Goal: Task Accomplishment & Management: Manage account settings

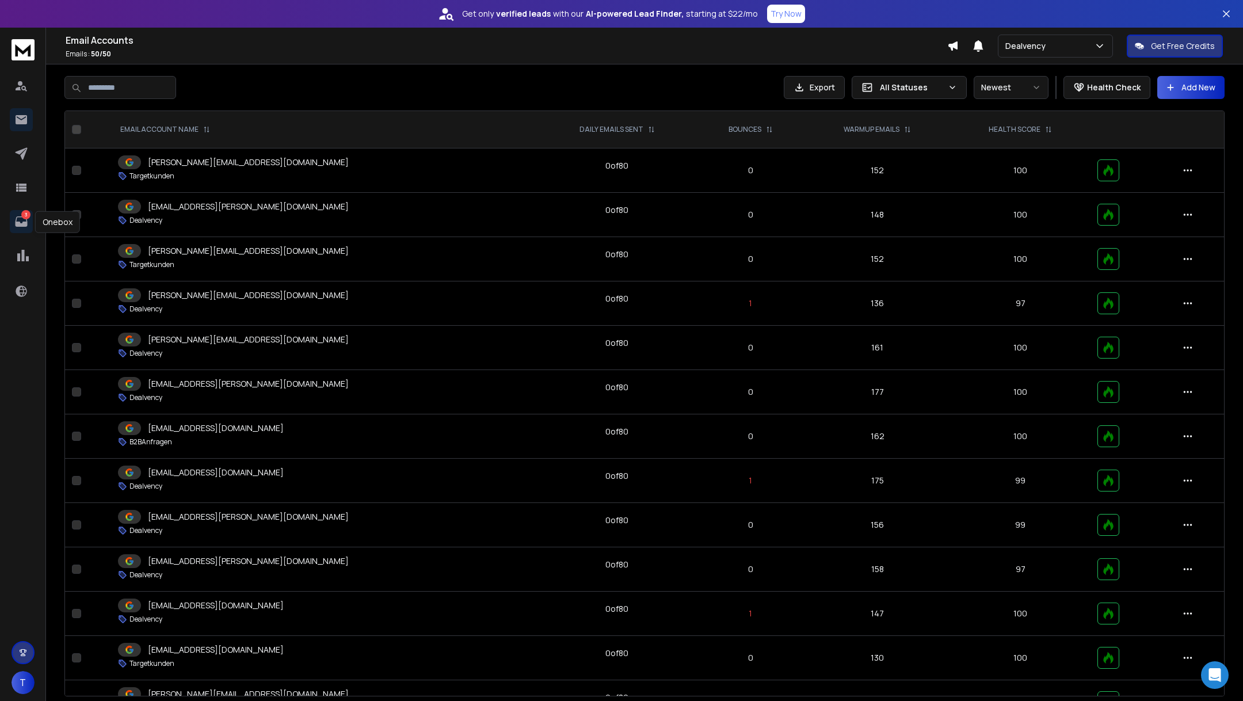
click at [25, 218] on p "3" at bounding box center [25, 214] width 9 height 9
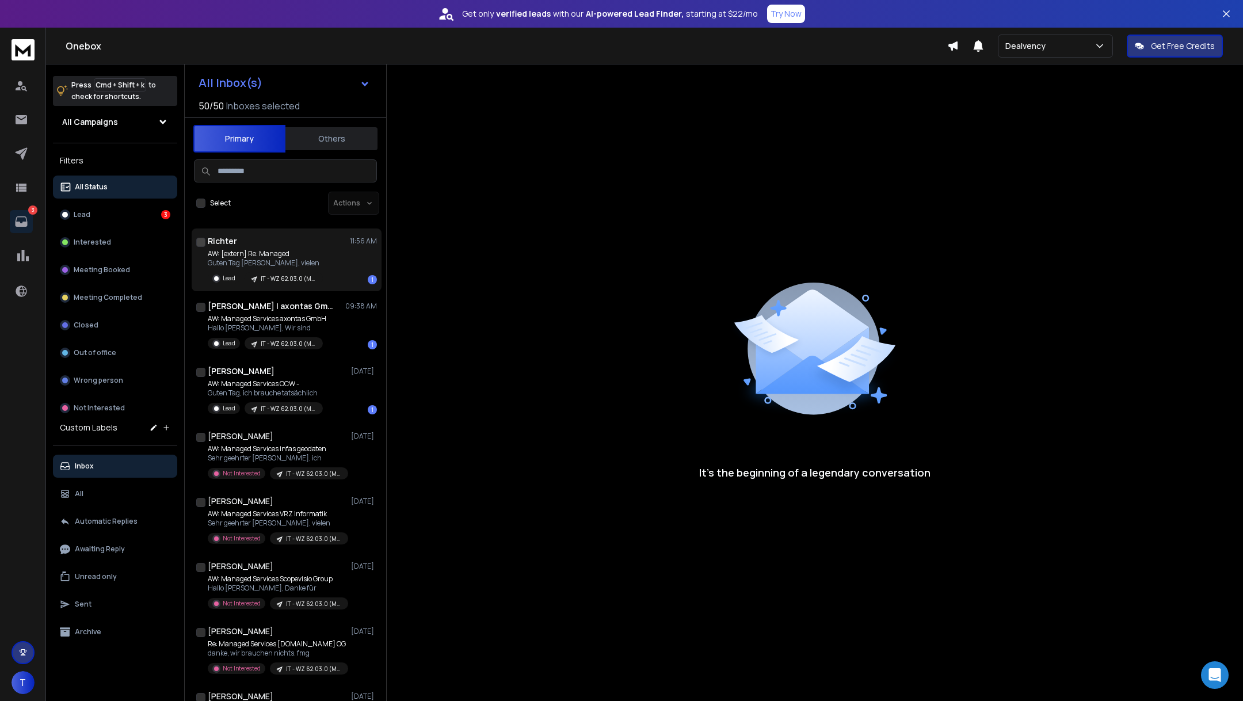
click at [333, 280] on div "AW: [extern] Re: Managed Guten Tag [PERSON_NAME], vielen Lead IT - WZ 62.03.0 (…" at bounding box center [292, 266] width 169 height 35
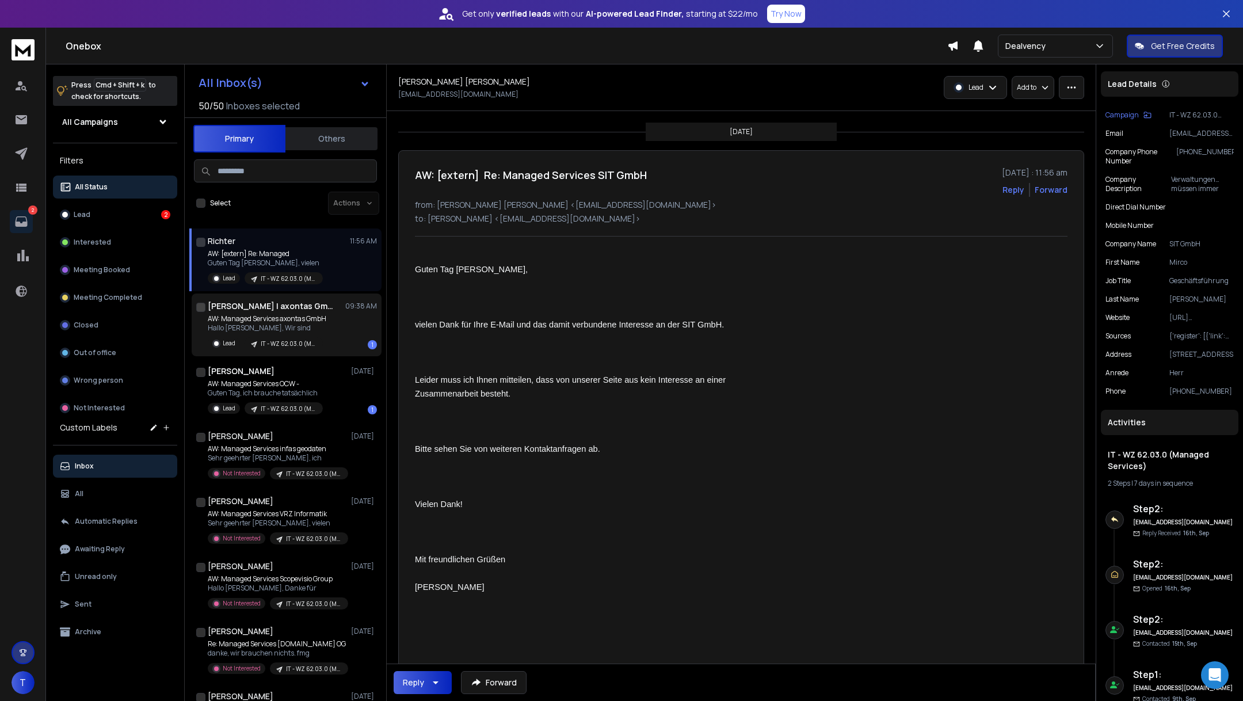
click at [334, 311] on div "[PERSON_NAME] | axontas GmbH 09:38 AM" at bounding box center [292, 306] width 169 height 12
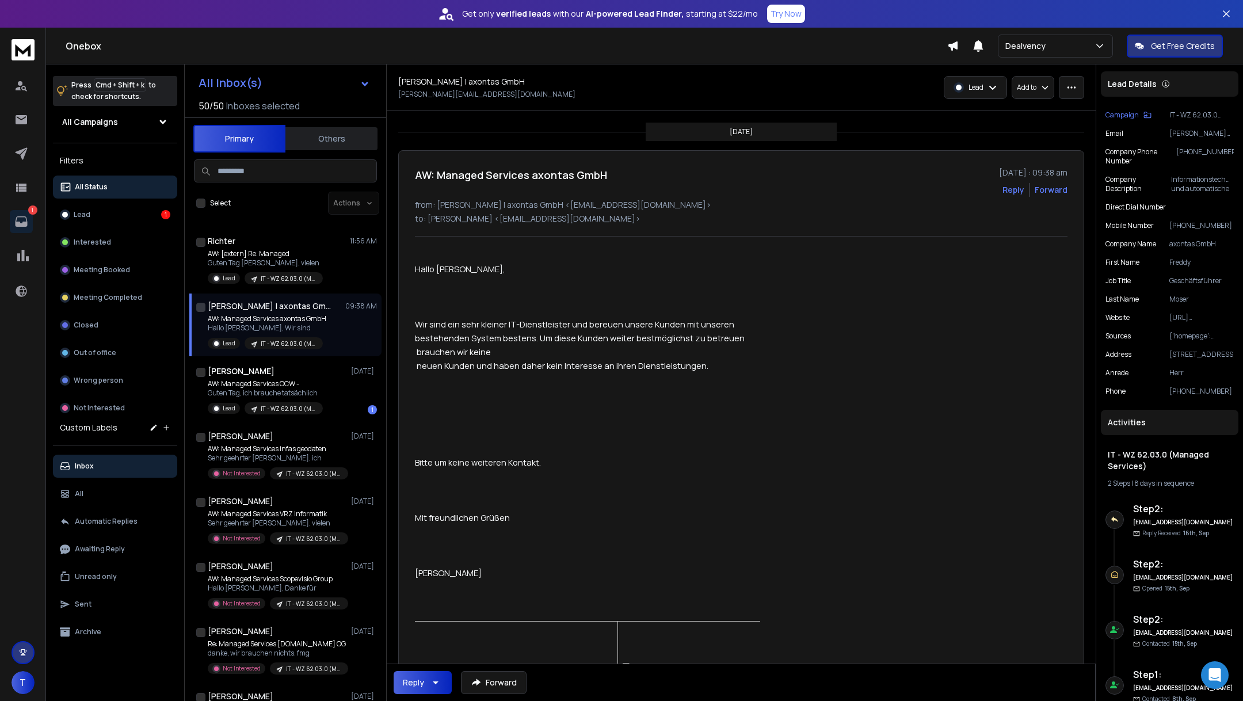
click at [975, 88] on p "Lead" at bounding box center [975, 87] width 15 height 9
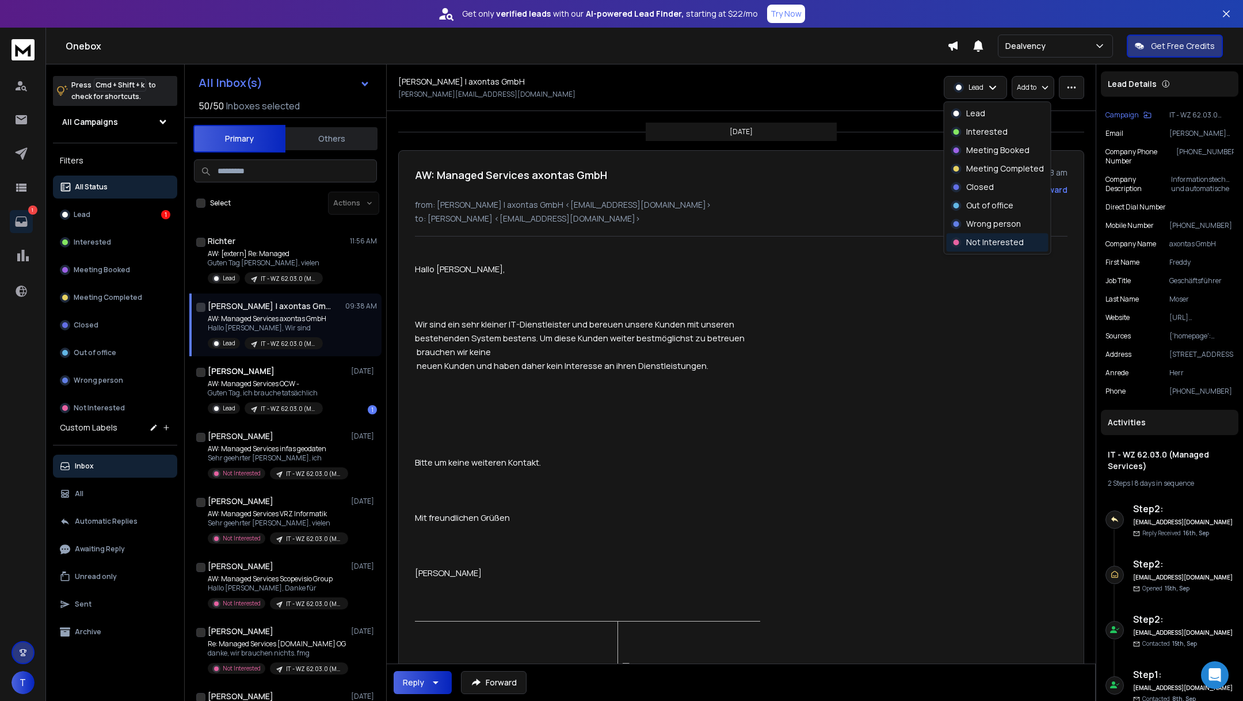
click at [983, 238] on p "Not Interested" at bounding box center [995, 242] width 58 height 12
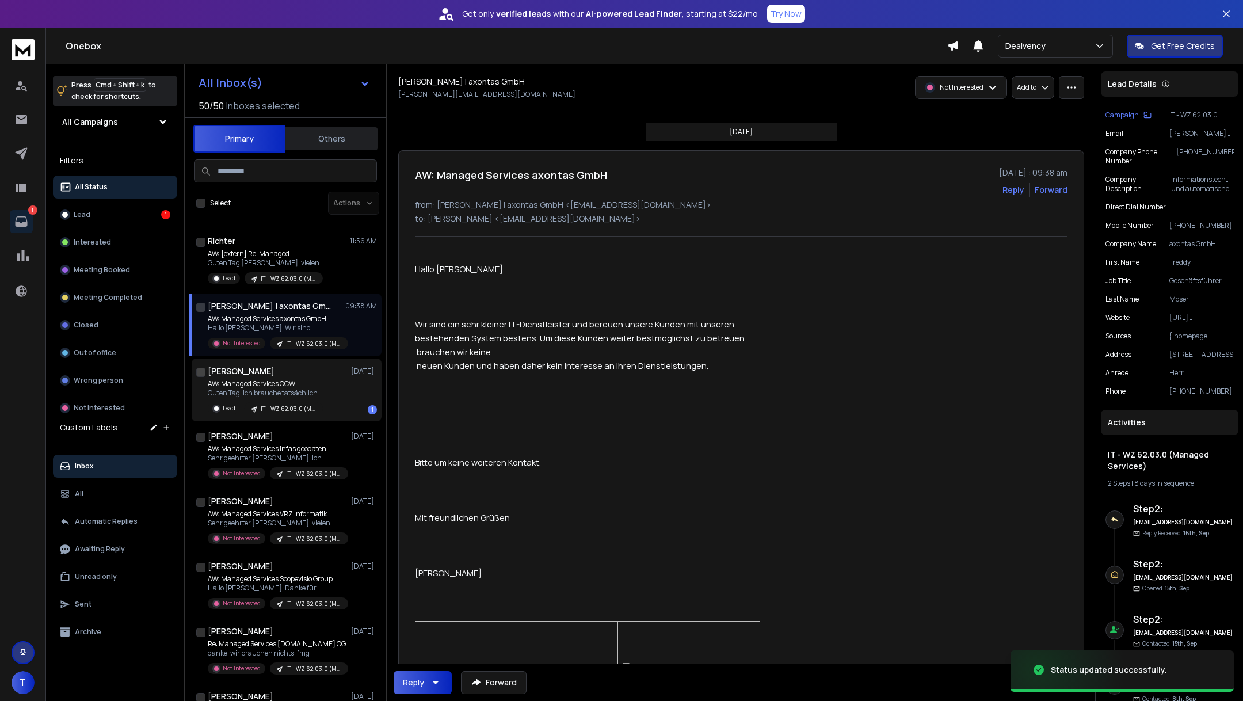
click at [256, 377] on div "[PERSON_NAME] [DATE] AW: Managed Services OCW - Guten Tag, ich brauche tatsächl…" at bounding box center [292, 389] width 169 height 49
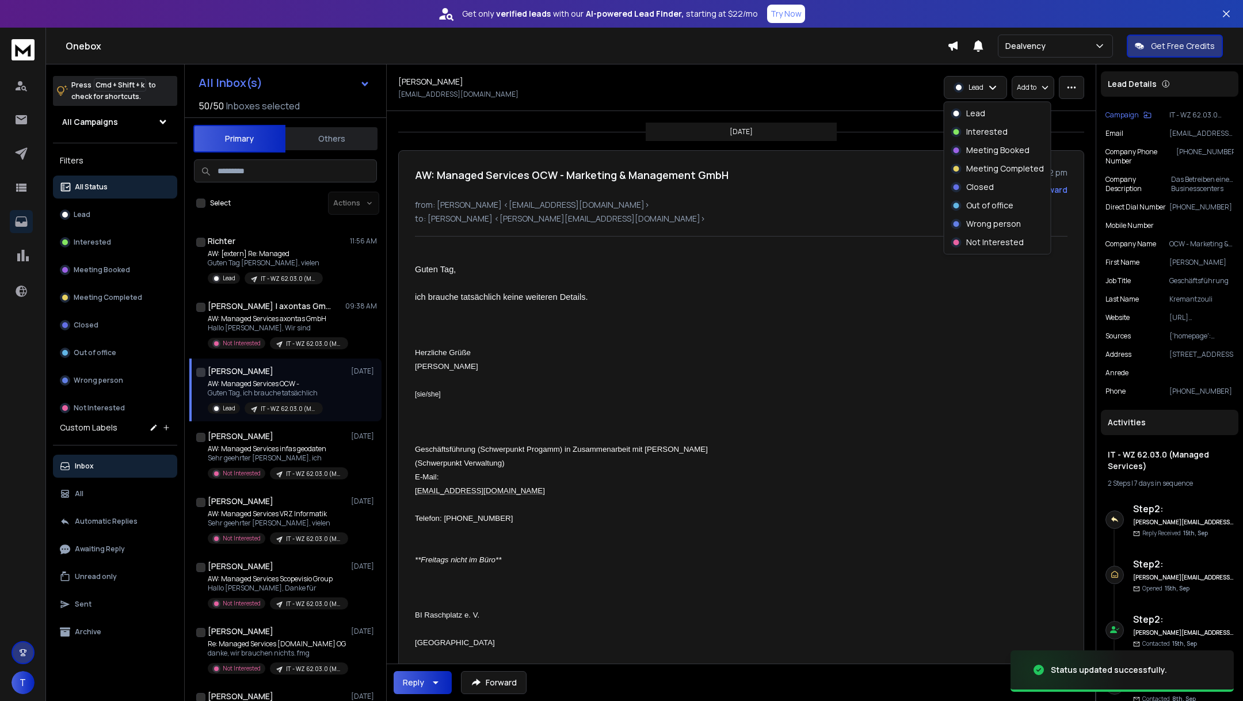
click at [983, 79] on div "Lead" at bounding box center [975, 88] width 62 height 22
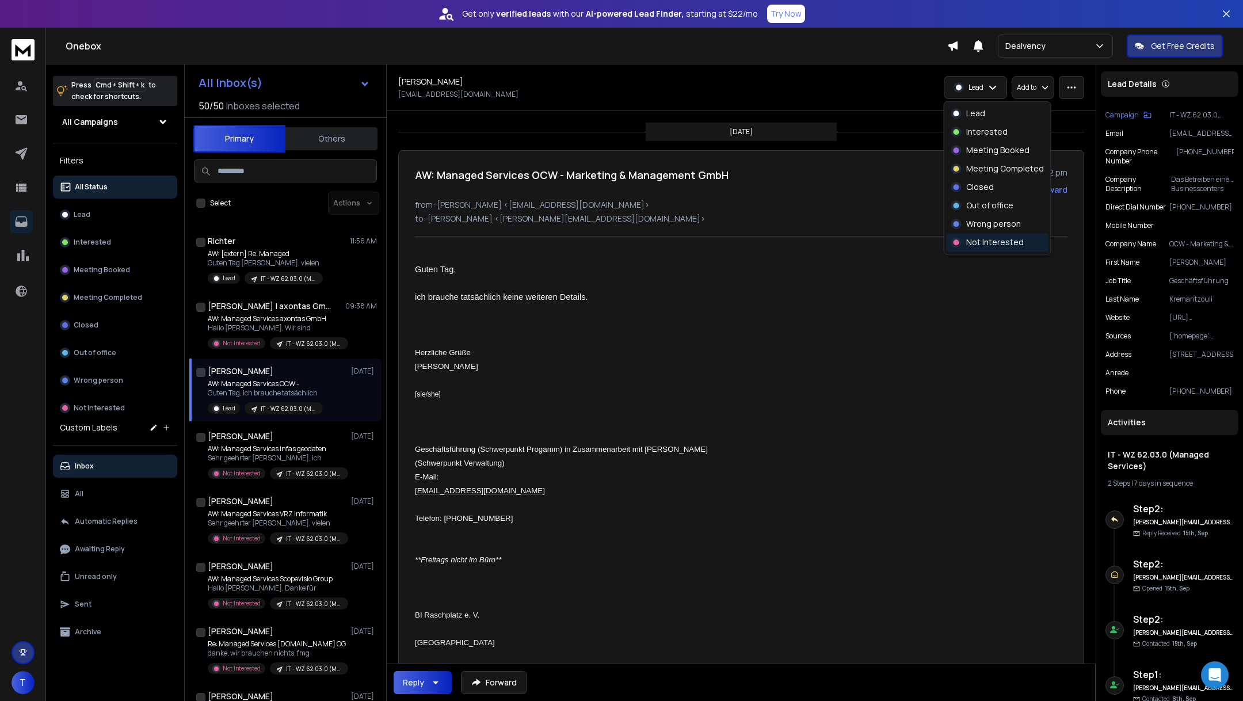
click at [993, 244] on p "Not Interested" at bounding box center [995, 242] width 58 height 12
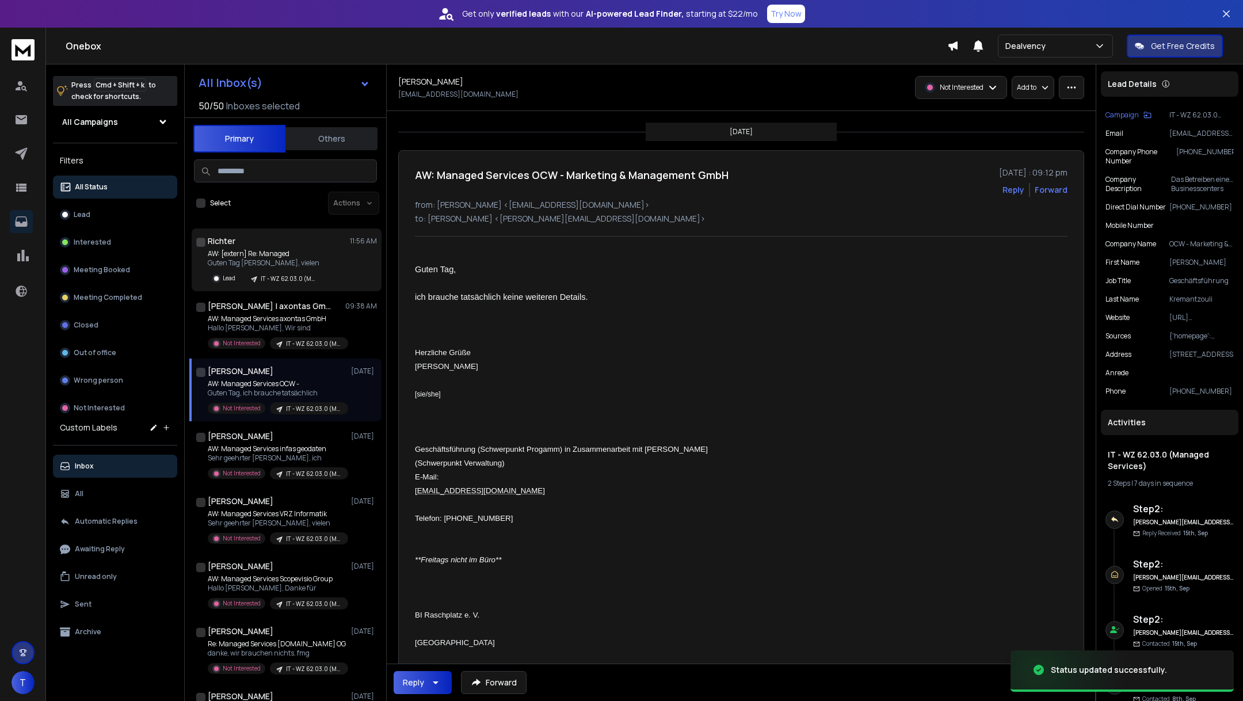
click at [293, 265] on p "Guten Tag [PERSON_NAME], vielen" at bounding box center [265, 262] width 115 height 9
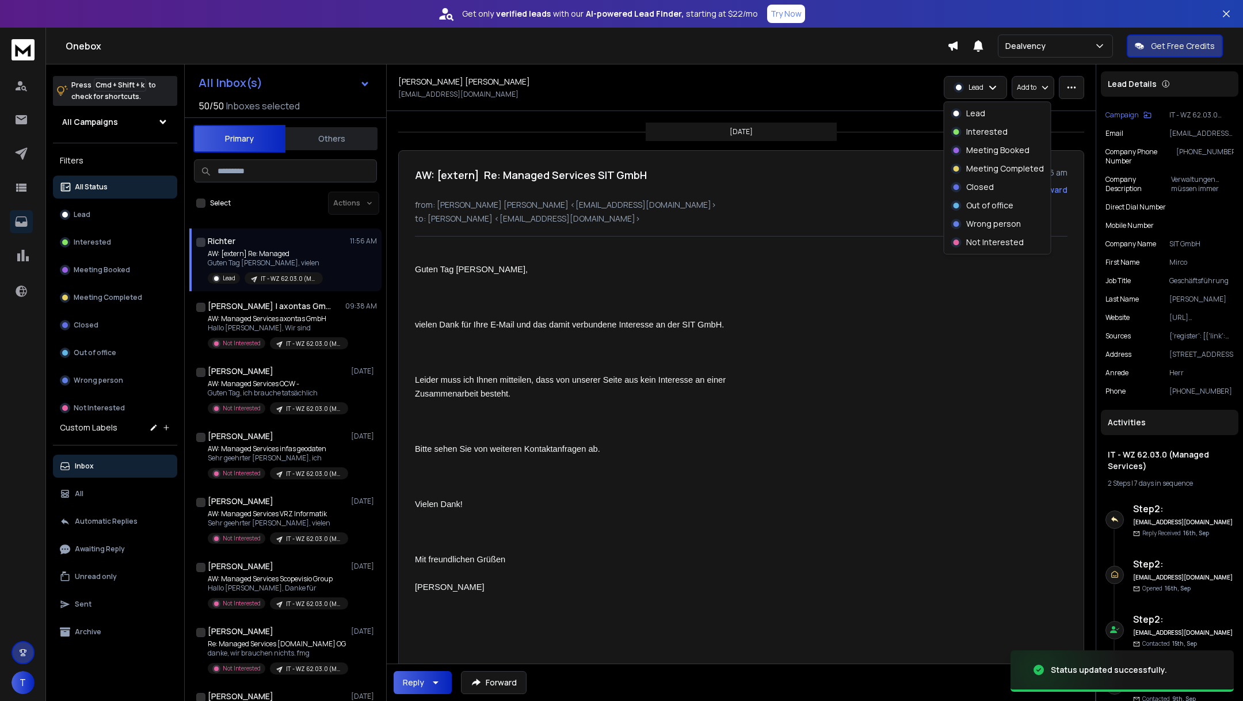
click at [976, 93] on div "Lead" at bounding box center [975, 88] width 62 height 22
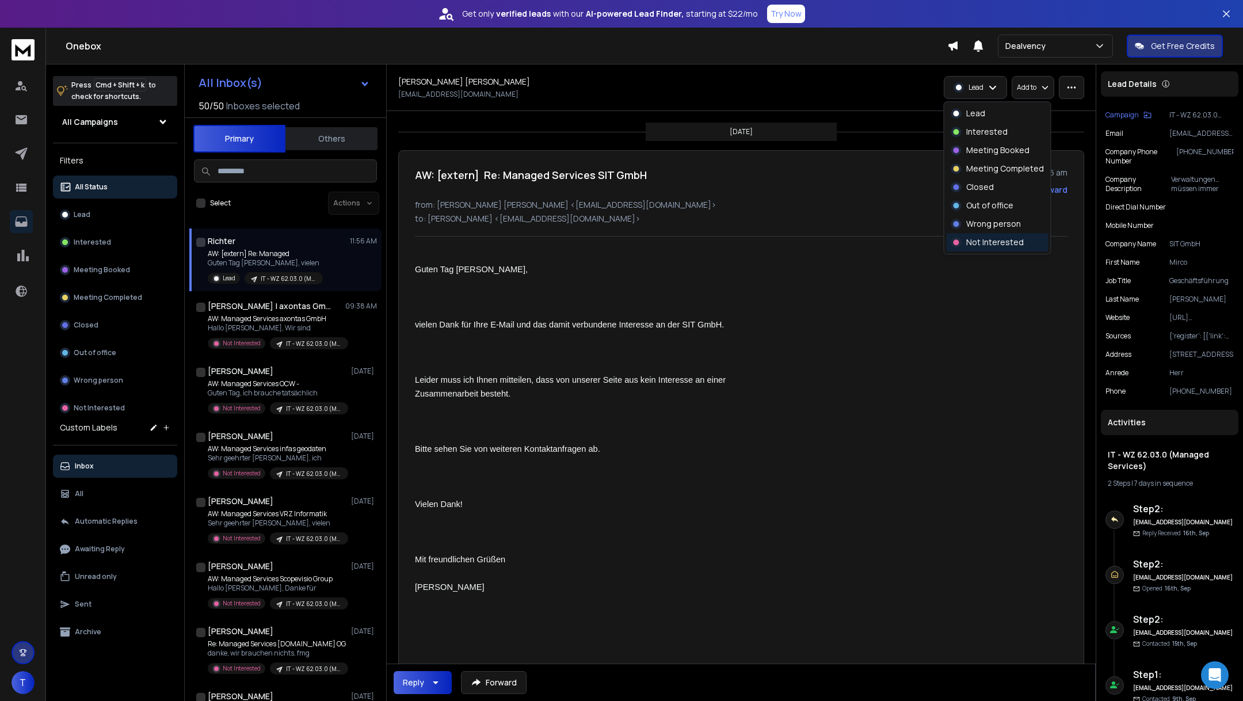
click at [1022, 233] on div "Not Interested" at bounding box center [997, 242] width 102 height 18
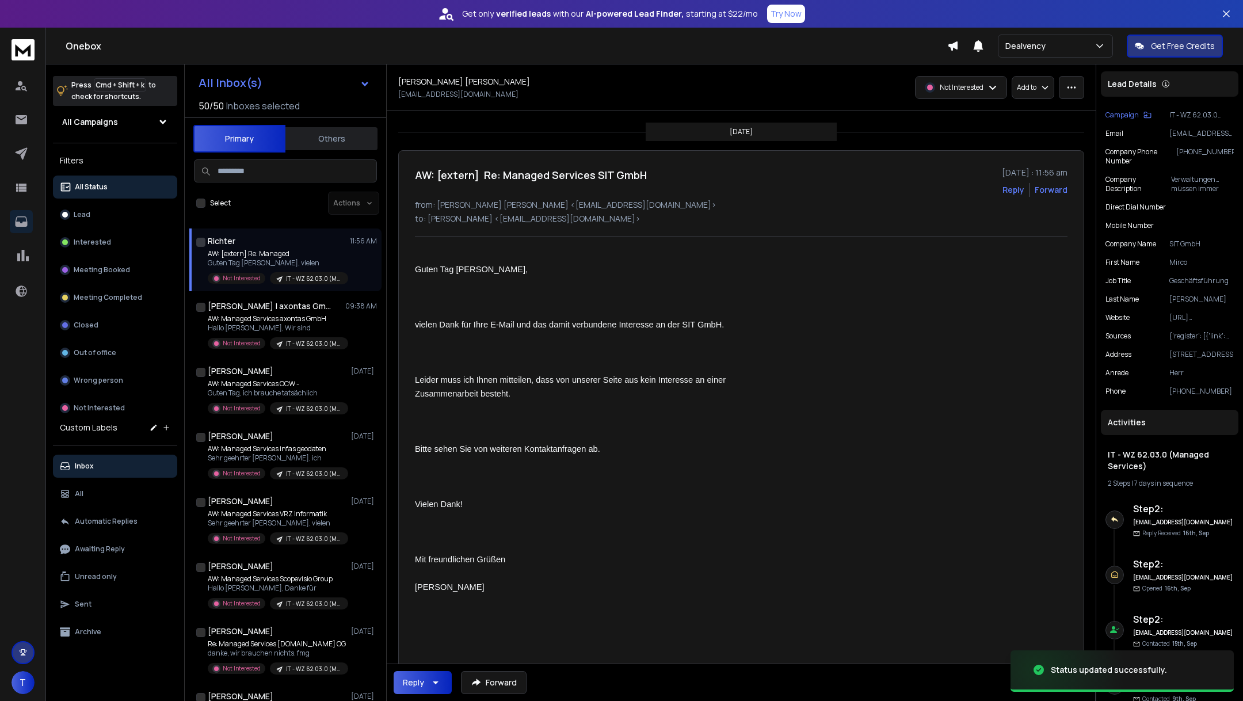
click at [1066, 87] on icon "button" at bounding box center [1071, 87] width 10 height 10
click at [1029, 187] on div "Block domain" at bounding box center [1038, 187] width 65 height 12
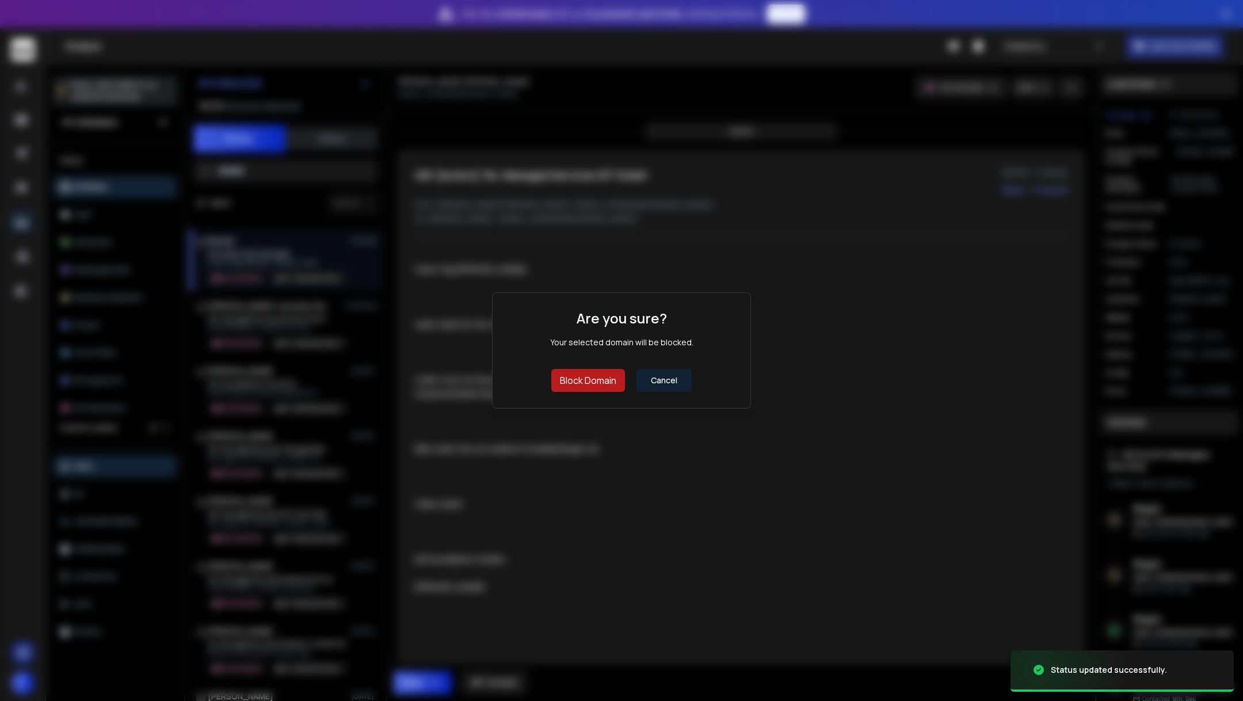
click at [563, 390] on button "Block Domain" at bounding box center [588, 380] width 74 height 23
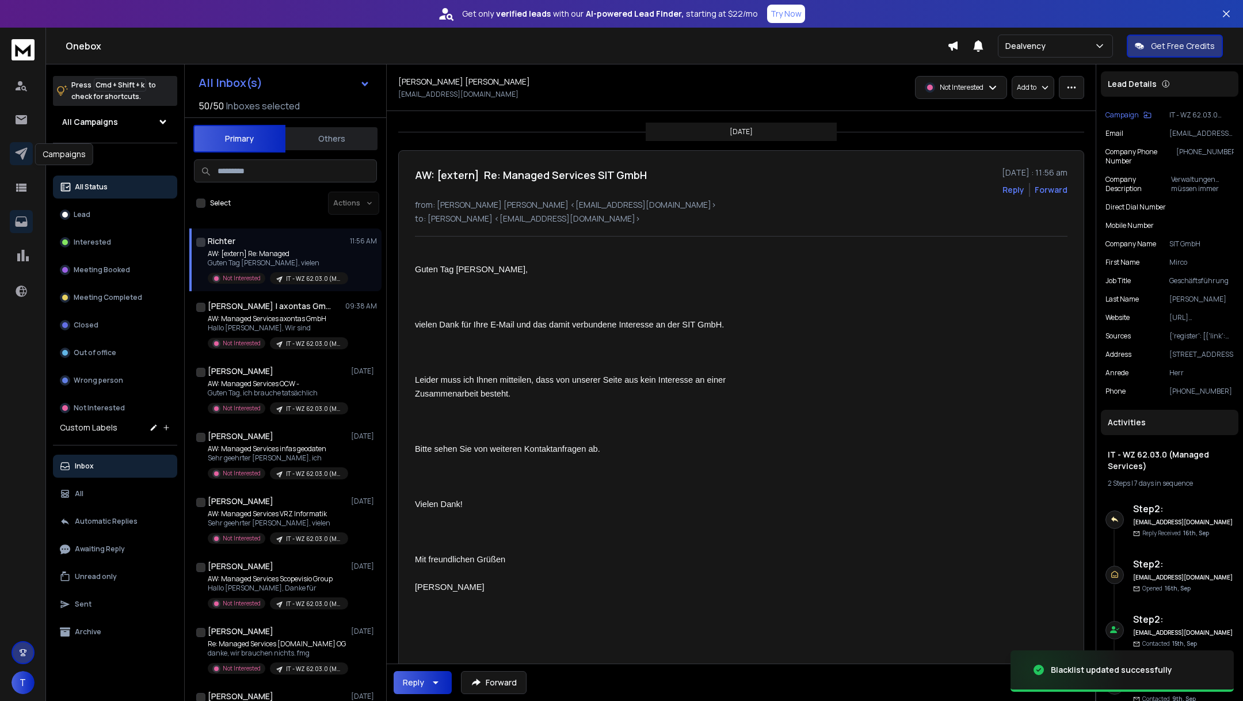
click at [17, 161] on link at bounding box center [21, 153] width 23 height 23
